Goal: Task Accomplishment & Management: Manage account settings

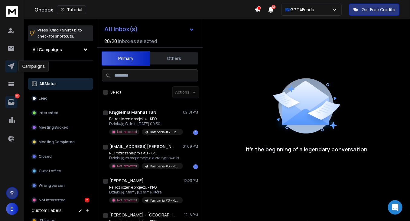
click at [12, 69] on icon at bounding box center [11, 66] width 6 height 6
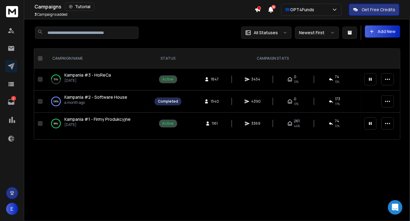
click at [101, 78] on p "[DATE]" at bounding box center [87, 80] width 47 height 5
click at [102, 74] on span "Kampania #3 - HoReCa" at bounding box center [87, 75] width 47 height 6
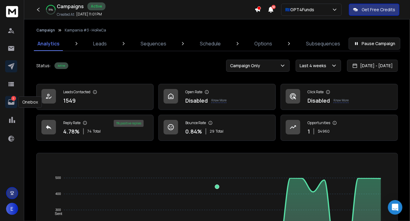
click at [15, 108] on link "2" at bounding box center [11, 102] width 12 height 12
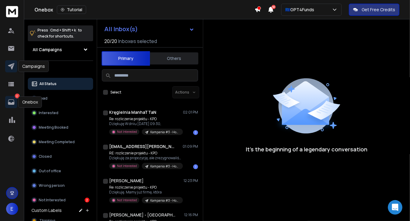
click at [11, 66] on icon at bounding box center [11, 66] width 7 height 7
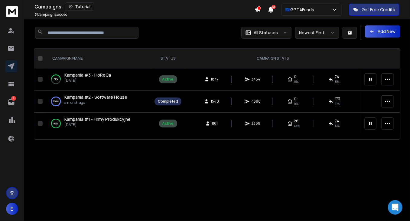
click at [82, 75] on span "Kampania #3 - HoReCa" at bounding box center [87, 75] width 47 height 6
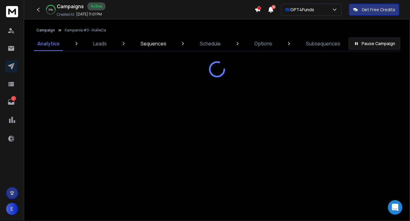
click at [146, 44] on p "Sequences" at bounding box center [154, 43] width 26 height 7
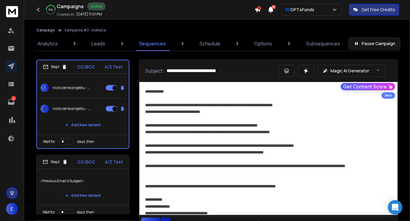
scroll to position [61, 0]
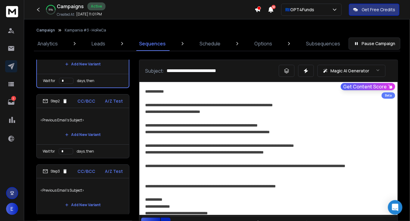
click at [84, 194] on p "<Previous Email's Subject>" at bounding box center [82, 190] width 85 height 17
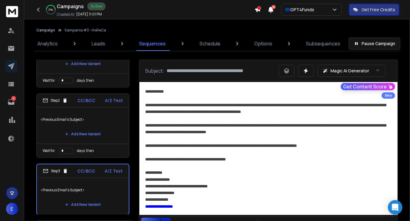
scroll to position [15, 0]
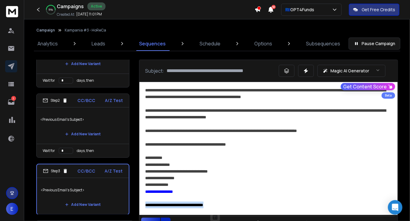
drag, startPoint x: 219, startPoint y: 204, endPoint x: 142, endPoint y: 207, distance: 76.9
click at [142, 207] on div "**********" at bounding box center [269, 148] width 259 height 133
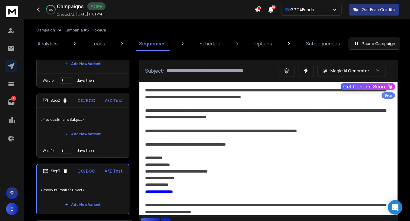
scroll to position [22, 0]
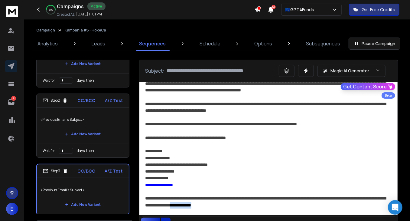
drag, startPoint x: 297, startPoint y: 205, endPoint x: 264, endPoint y: 206, distance: 33.6
click at [264, 206] on div "**********" at bounding box center [269, 202] width 247 height 14
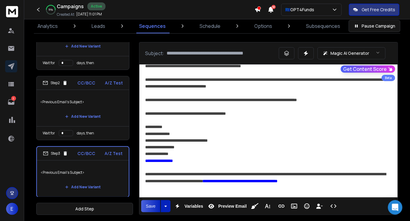
scroll to position [20, 0]
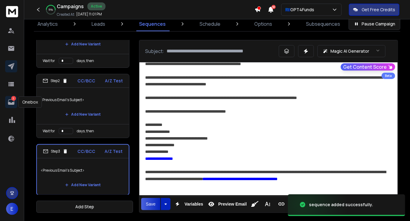
click at [14, 108] on link "2" at bounding box center [11, 102] width 12 height 12
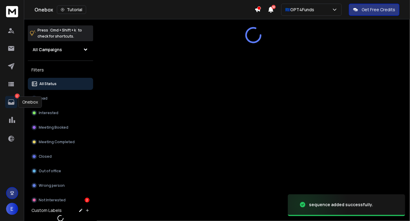
click at [14, 105] on link "2" at bounding box center [11, 102] width 12 height 12
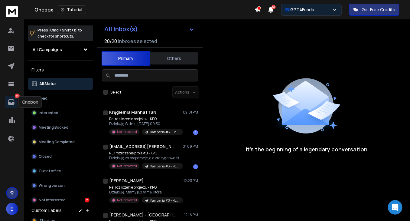
click at [311, 8] on p "🇪🇺GPT4Funds" at bounding box center [300, 10] width 31 height 6
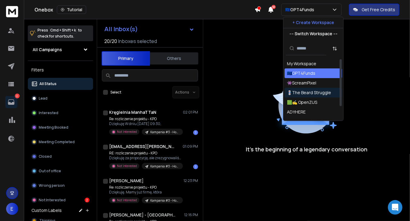
click at [296, 102] on div "🟩✍️ OpenZUS" at bounding box center [302, 102] width 30 height 6
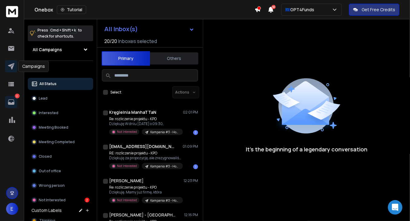
click at [12, 64] on icon at bounding box center [11, 66] width 6 height 6
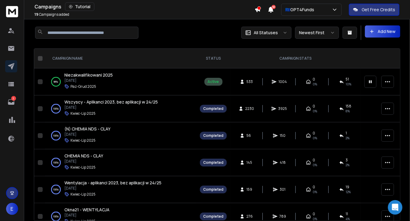
click at [104, 77] on span "Niezakwalifikowani 2025" at bounding box center [88, 75] width 48 height 6
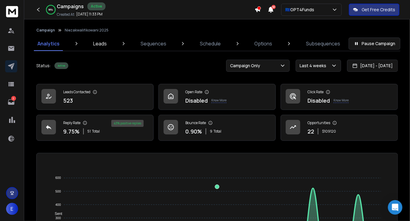
click at [92, 47] on link "Leads" at bounding box center [100, 43] width 21 height 15
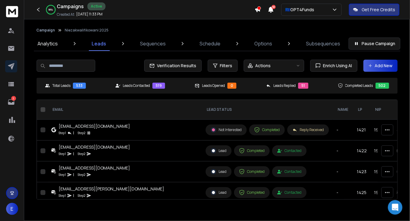
click at [49, 48] on link "Analytics" at bounding box center [48, 43] width 28 height 15
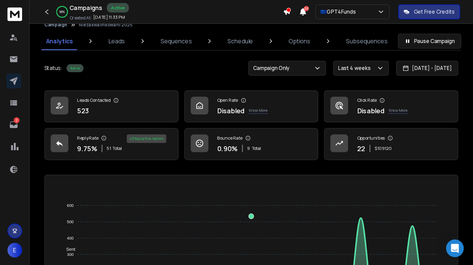
scroll to position [15, 0]
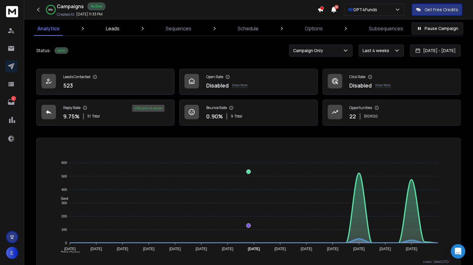
click at [112, 26] on p "Leads" at bounding box center [113, 28] width 14 height 7
click at [116, 35] on link "Leads" at bounding box center [112, 28] width 21 height 15
click at [118, 31] on p "Leads" at bounding box center [113, 28] width 14 height 7
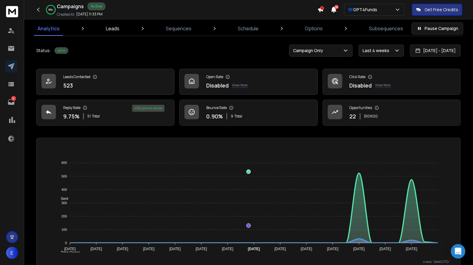
click at [118, 31] on p "Leads" at bounding box center [113, 28] width 14 height 7
click at [177, 31] on p "Sequences" at bounding box center [179, 28] width 26 height 7
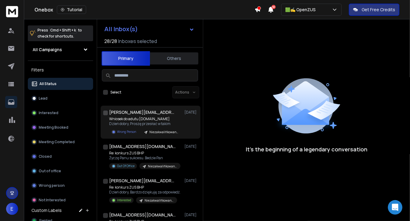
click at [148, 109] on h1 "nowakiewicz.spawanie@wp.pl" at bounding box center [142, 112] width 67 height 6
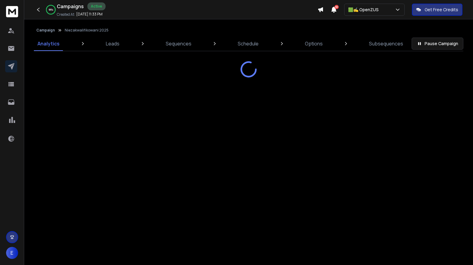
scroll to position [15, 0]
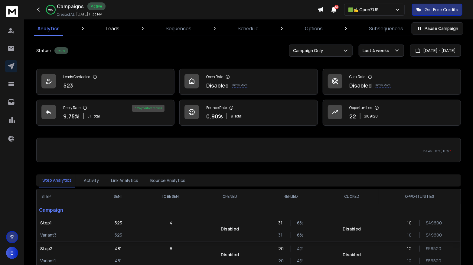
click at [114, 28] on p "Leads" at bounding box center [113, 28] width 14 height 7
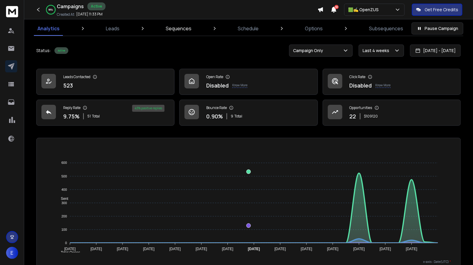
click at [172, 27] on p "Sequences" at bounding box center [179, 28] width 26 height 7
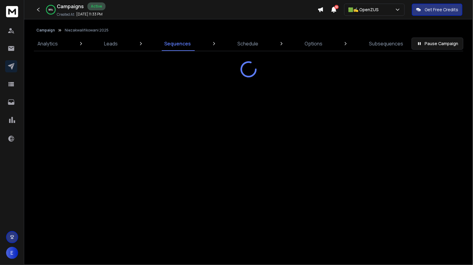
click at [129, 29] on div "Campaign Niezakwalifikowani 2025" at bounding box center [248, 30] width 425 height 5
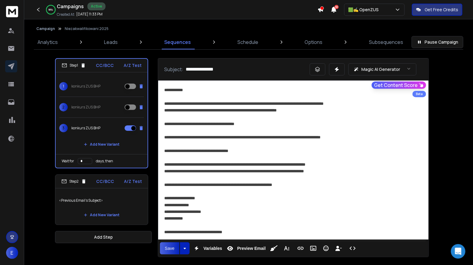
scroll to position [2, 0]
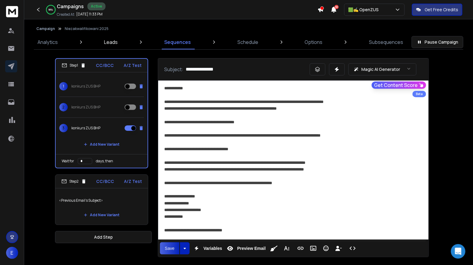
click at [117, 45] on p "Leads" at bounding box center [111, 41] width 14 height 7
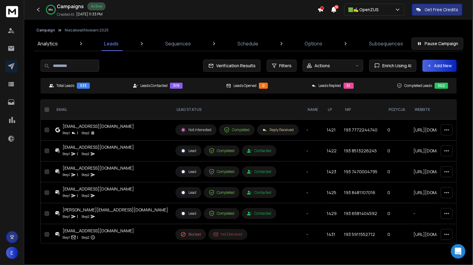
click at [50, 42] on p "Analytics" at bounding box center [48, 43] width 20 height 7
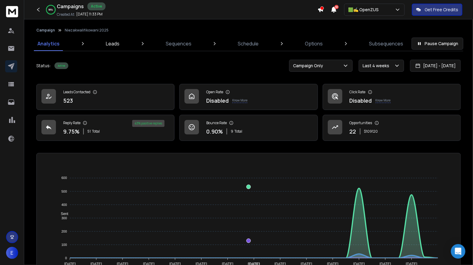
click at [114, 45] on p "Leads" at bounding box center [113, 43] width 14 height 7
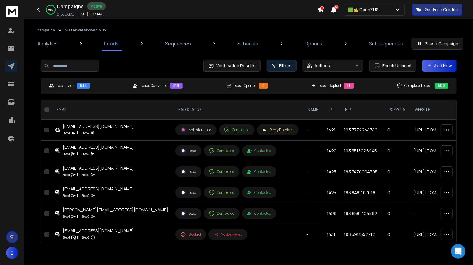
click at [297, 65] on button "Filters" at bounding box center [282, 66] width 30 height 12
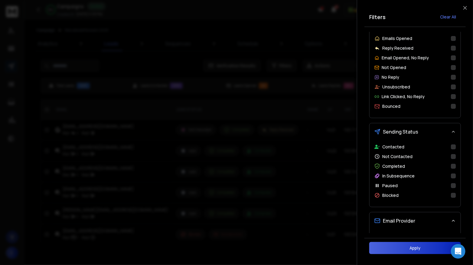
scroll to position [20, 0]
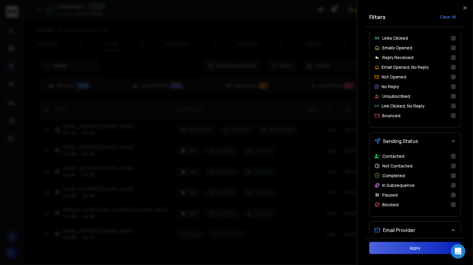
click at [455, 88] on button "No Reply" at bounding box center [453, 86] width 5 height 5
click at [404, 248] on button "Apply" at bounding box center [416, 248] width 92 height 12
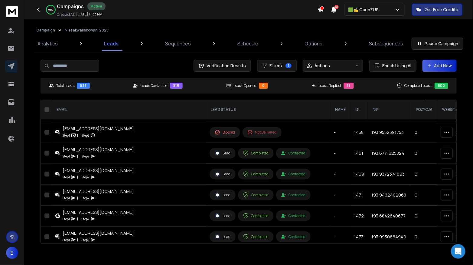
scroll to position [0, 0]
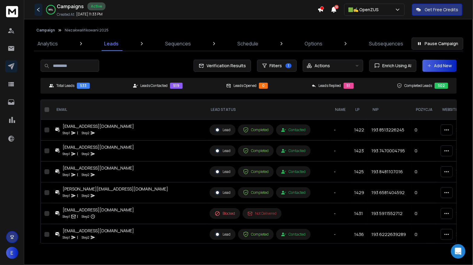
click at [39, 12] on icon at bounding box center [38, 9] width 5 height 5
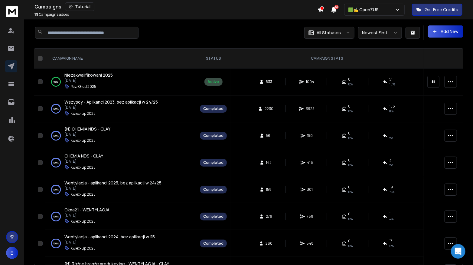
click at [103, 74] on span "Niezakwalifikowani 2025" at bounding box center [88, 75] width 48 height 6
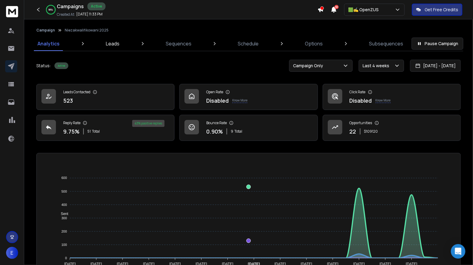
click at [114, 48] on link "Leads" at bounding box center [112, 43] width 21 height 15
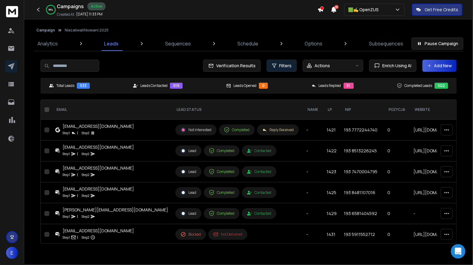
click at [287, 66] on span "Filters" at bounding box center [285, 66] width 12 height 6
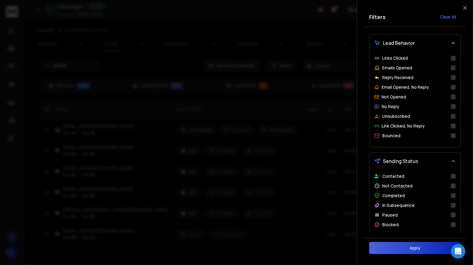
click at [457, 107] on div "Links Clicked Emails Opened Reply Received Email Opened, No Reply Not Opened No…" at bounding box center [415, 101] width 91 height 92
click at [452, 107] on button "No Reply" at bounding box center [453, 106] width 5 height 5
click at [396, 248] on button "Apply" at bounding box center [416, 248] width 92 height 12
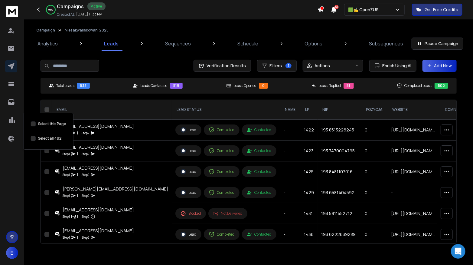
click at [32, 137] on button "Select this Page" at bounding box center [33, 138] width 5 height 5
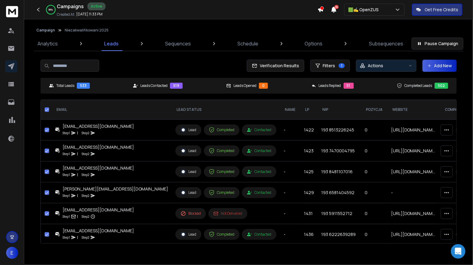
click at [403, 69] on button "Actions" at bounding box center [386, 66] width 61 height 12
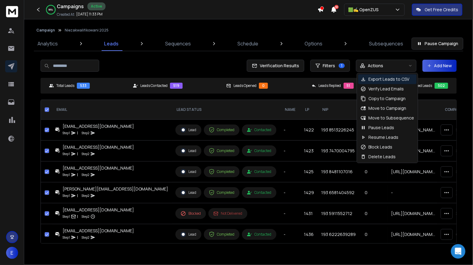
click at [390, 81] on p "Export Leads to CSV" at bounding box center [389, 79] width 41 height 6
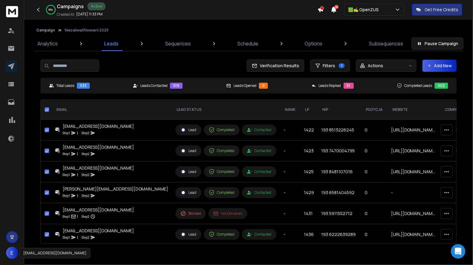
click at [12, 255] on span "E" at bounding box center [12, 253] width 12 height 12
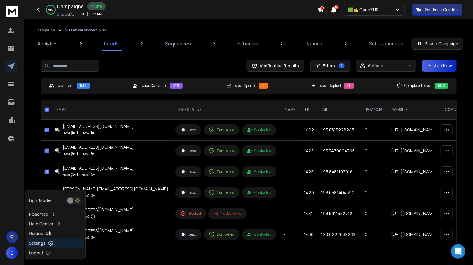
click at [35, 240] on p "Settings" at bounding box center [37, 243] width 17 height 6
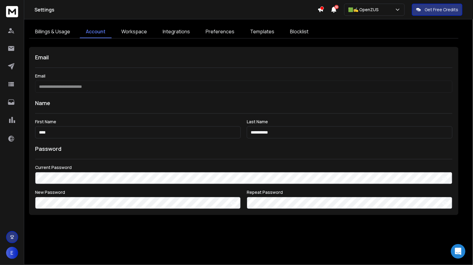
click at [31, 9] on div "Settings 50 🟩✍️ OpenZUS Get Free Credits" at bounding box center [236, 9] width 473 height 19
click at [145, 35] on link "Workspace" at bounding box center [134, 31] width 38 height 13
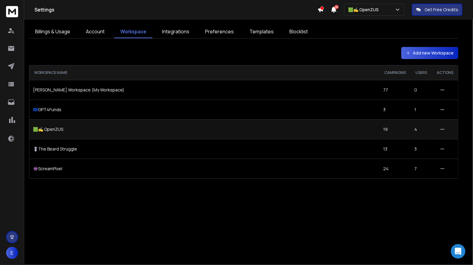
click at [151, 121] on td "🟩✍️ OpenZUS" at bounding box center [204, 129] width 351 height 20
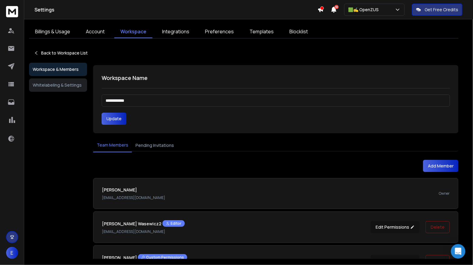
scroll to position [16, 0]
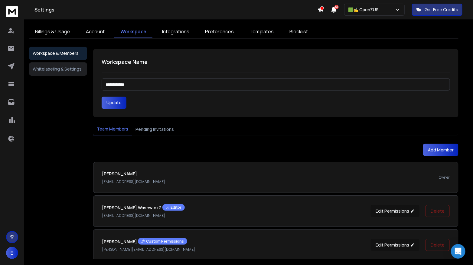
click at [430, 147] on button "Add Member" at bounding box center [440, 150] width 35 height 12
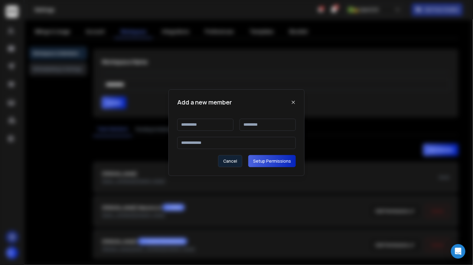
click at [228, 159] on button "Cancel" at bounding box center [230, 161] width 24 height 12
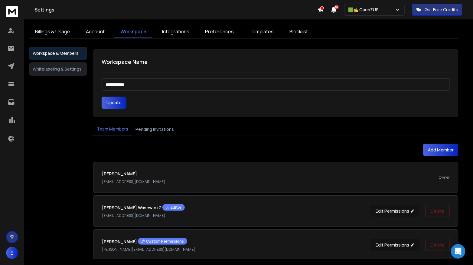
click at [389, 208] on button "Edit Permissions" at bounding box center [395, 211] width 49 height 12
click at [395, 212] on button "Edit Permissions" at bounding box center [395, 211] width 49 height 12
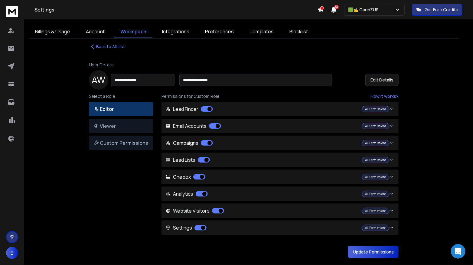
click at [392, 143] on icon "button" at bounding box center [392, 142] width 5 height 5
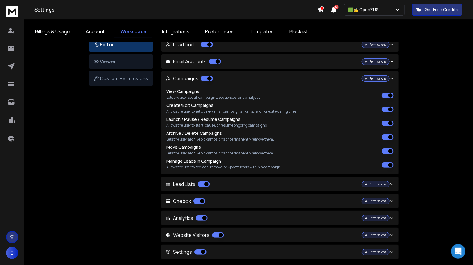
scroll to position [94, 0]
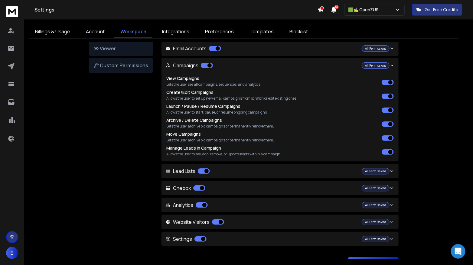
click at [393, 187] on icon "button" at bounding box center [392, 188] width 5 height 5
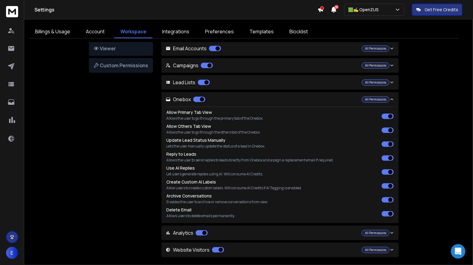
click at [393, 100] on icon "button" at bounding box center [392, 99] width 5 height 5
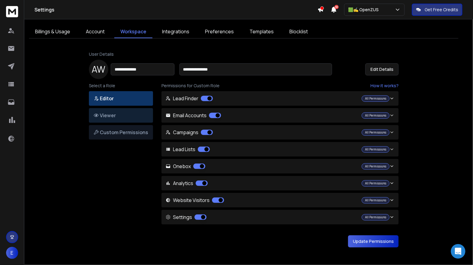
click at [128, 118] on p "Viewer" at bounding box center [121, 115] width 54 height 7
click at [98, 118] on button "Viewer" at bounding box center [96, 115] width 5 height 15
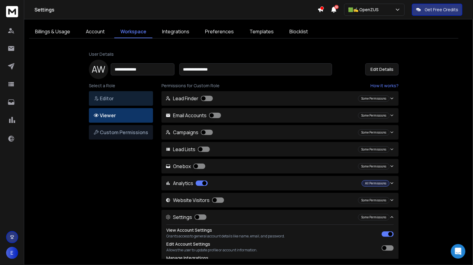
click at [133, 97] on p "Editor" at bounding box center [121, 98] width 54 height 7
click at [98, 97] on button "Editor" at bounding box center [96, 98] width 5 height 15
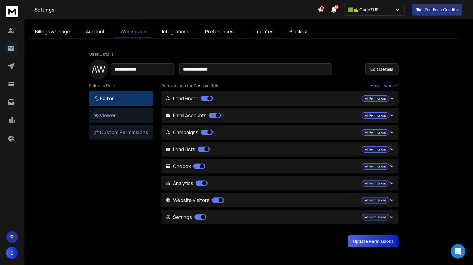
click at [12, 51] on icon at bounding box center [11, 48] width 7 height 7
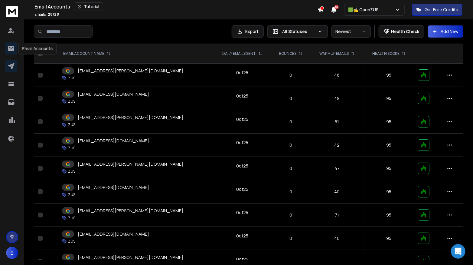
click at [12, 70] on icon at bounding box center [11, 66] width 7 height 7
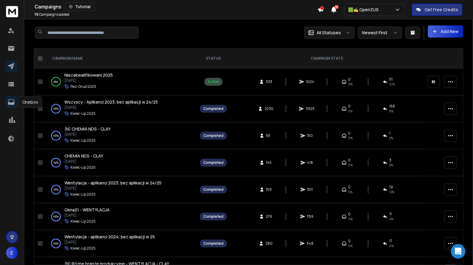
click at [11, 105] on icon at bounding box center [11, 101] width 7 height 7
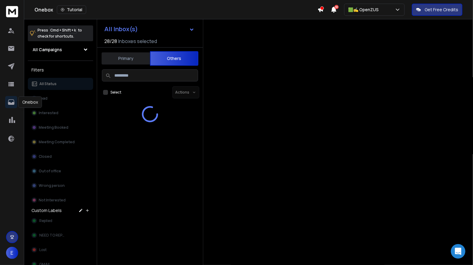
click at [172, 60] on button "Others" at bounding box center [174, 58] width 48 height 15
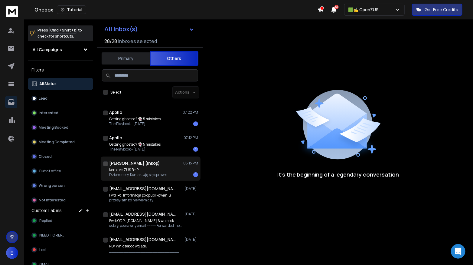
click at [165, 169] on p "Konkurs ZUS BHP" at bounding box center [138, 169] width 58 height 5
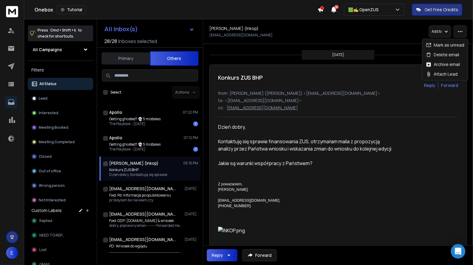
click at [458, 32] on icon "button" at bounding box center [460, 31] width 5 height 5
click at [277, 118] on div "Konkurs ZUS BHP 15 October 2025 : 05:15 pm Reply Forward from: Aleksandra Piech…" at bounding box center [338, 227] width 240 height 309
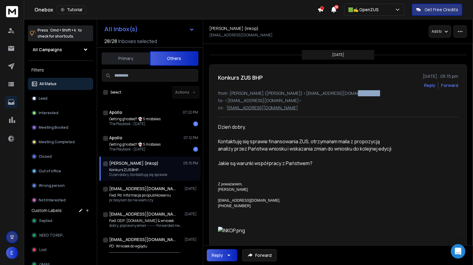
drag, startPoint x: 351, startPoint y: 94, endPoint x: 336, endPoint y: 94, distance: 15.4
click at [336, 94] on p "from: Aleksandra Piechnik-Gaj (Inkop) <aleksandrapiechnik@inkop.pl>" at bounding box center [338, 93] width 240 height 6
copy p "inkop.pl"
click at [376, 89] on div "Konkurs ZUS BHP 15 October 2025 : 05:15 pm Reply Forward from: Aleksandra Piech…" at bounding box center [338, 92] width 240 height 38
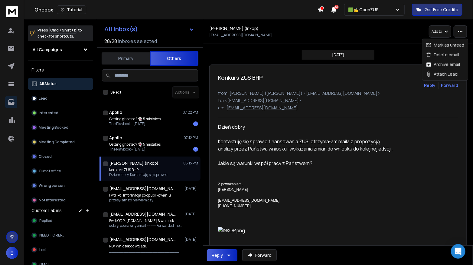
click at [456, 34] on button "button" at bounding box center [460, 31] width 13 height 12
click at [438, 72] on div "Attach Lead" at bounding box center [442, 74] width 32 height 6
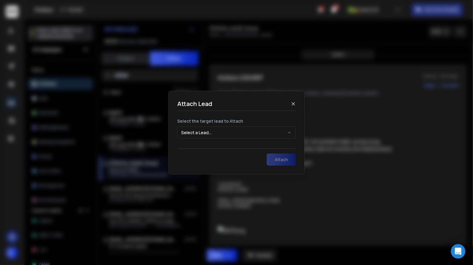
click at [239, 140] on div "Select the target lead to Attach Select a Lead..." at bounding box center [236, 129] width 119 height 23
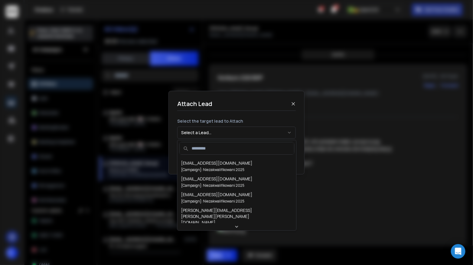
click at [247, 132] on button "Select a Lead..." at bounding box center [236, 133] width 119 height 12
click at [232, 146] on input at bounding box center [237, 148] width 115 height 12
paste input "********"
type input "********"
